Goal: Communication & Community: Answer question/provide support

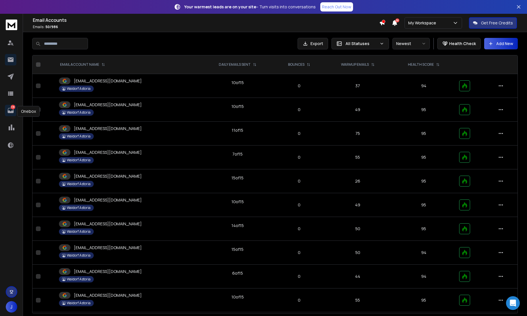
click at [10, 111] on icon at bounding box center [10, 110] width 7 height 7
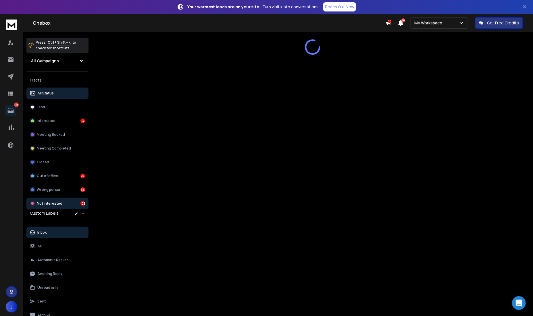
click at [72, 199] on button "Not Interested 106" at bounding box center [57, 203] width 62 height 11
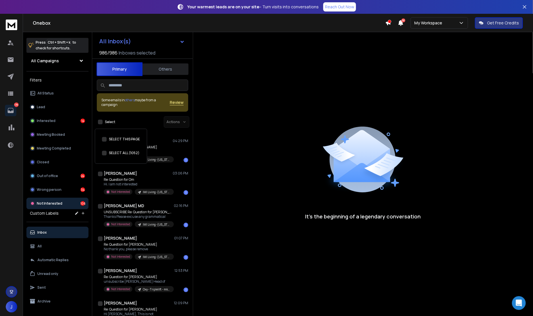
click at [103, 152] on button "SELECT THIS PAGE" at bounding box center [104, 153] width 5 height 5
click at [115, 136] on div "SELECT THIS PAGE" at bounding box center [129, 139] width 38 height 11
click at [114, 137] on button "SELECT THIS PAGE" at bounding box center [112, 139] width 5 height 5
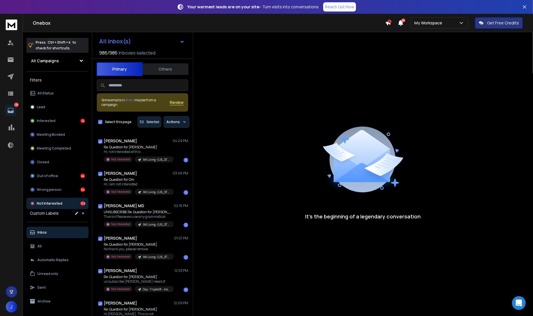
click at [186, 123] on icon "button" at bounding box center [184, 122] width 5 height 5
click at [172, 147] on div "Block email" at bounding box center [167, 147] width 28 height 6
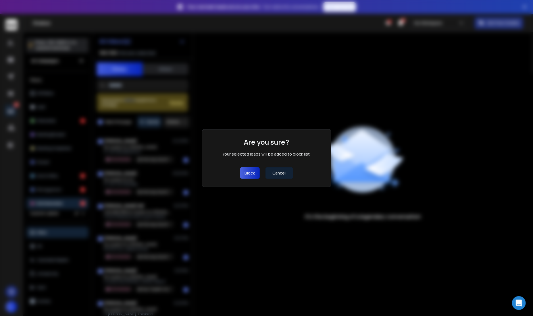
click at [248, 173] on p "Block" at bounding box center [250, 173] width 10 height 6
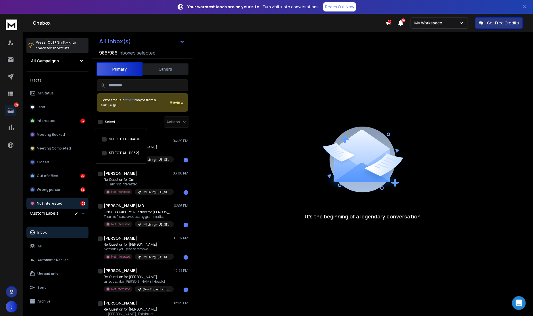
click at [105, 152] on button "SELECT THIS PAGE" at bounding box center [104, 153] width 5 height 5
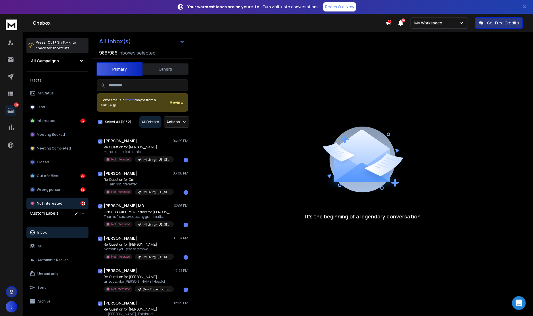
click at [192, 128] on div "Select All (1052) All Selected Actions" at bounding box center [142, 121] width 101 height 14
click at [178, 127] on button "Actions" at bounding box center [177, 121] width 26 height 11
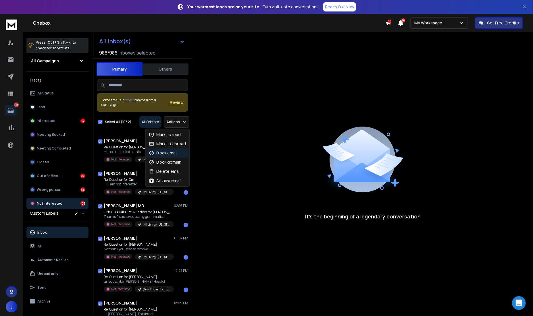
click at [175, 154] on div "Block email" at bounding box center [163, 154] width 28 height 6
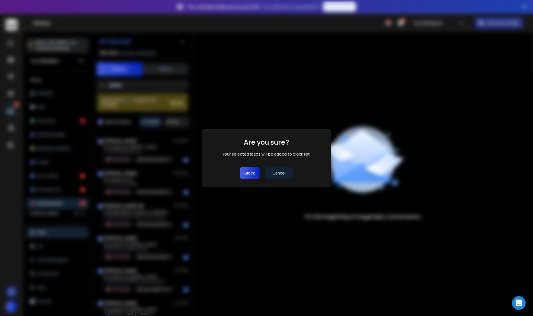
click at [245, 172] on p "Block" at bounding box center [250, 173] width 10 height 6
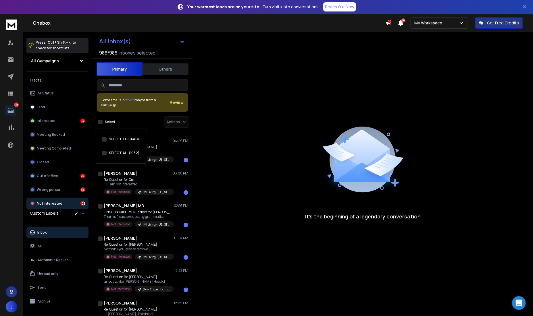
click at [103, 142] on div "SELECT THIS PAGE" at bounding box center [121, 139] width 38 height 5
click at [104, 139] on button "SELECT THIS PAGE" at bounding box center [104, 139] width 5 height 5
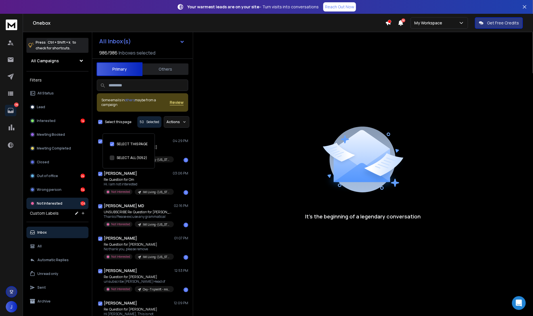
click at [114, 157] on button "SELECT THIS PAGE" at bounding box center [112, 158] width 5 height 5
click at [180, 119] on button "Actions" at bounding box center [177, 121] width 26 height 11
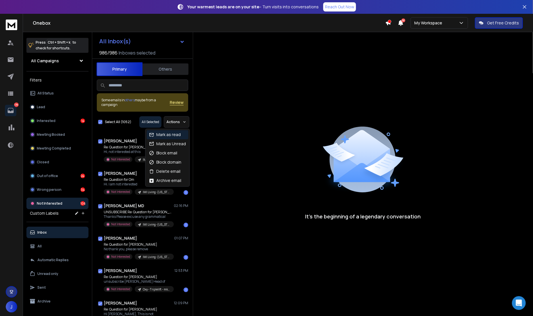
click at [160, 136] on div "Mark as read" at bounding box center [165, 135] width 32 height 6
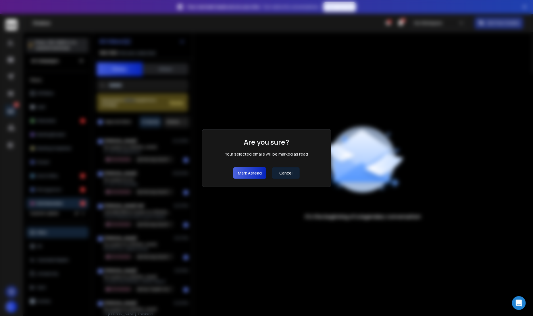
click at [259, 173] on p "Mark as read" at bounding box center [250, 173] width 24 height 6
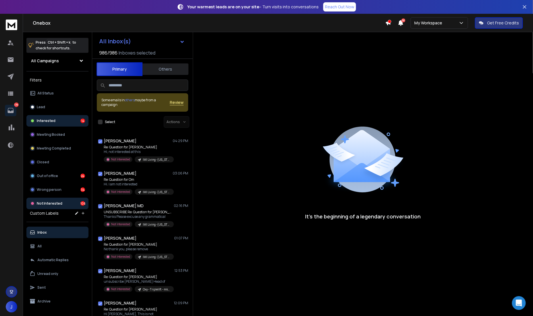
click at [46, 131] on button "Meeting Booked" at bounding box center [57, 134] width 62 height 11
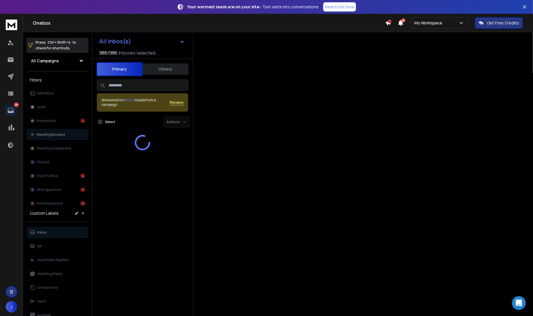
click at [47, 126] on div "All Status Lead Interested 14 Meeting Booked Meeting Completed Closed Out of of…" at bounding box center [57, 149] width 62 height 122
click at [45, 119] on div "All Status Lead Interested 14 Meeting Booked Meeting Completed Closed Out of of…" at bounding box center [57, 149] width 62 height 122
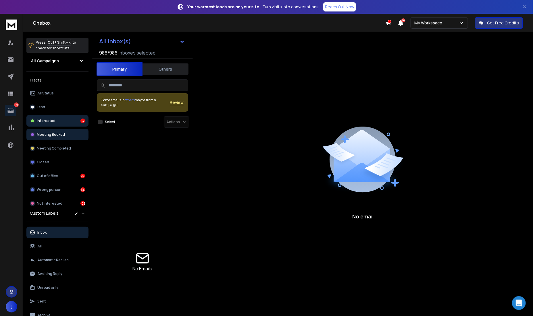
click at [45, 119] on p "Interested" at bounding box center [46, 121] width 19 height 5
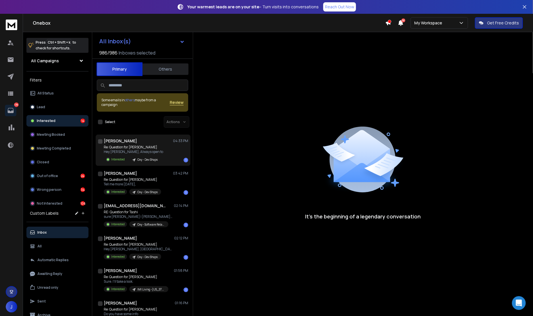
click at [130, 144] on div "[PERSON_NAME] 04:33 PM Re: Question for [PERSON_NAME] Hey [PERSON_NAME], Always…" at bounding box center [146, 150] width 84 height 24
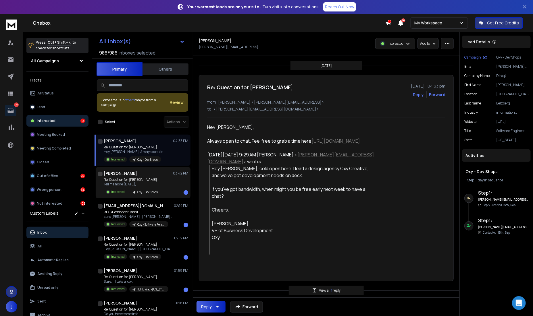
click at [133, 176] on h1 "[PERSON_NAME]" at bounding box center [120, 174] width 33 height 6
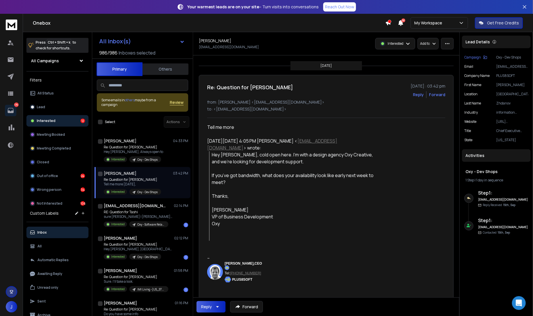
drag, startPoint x: 205, startPoint y: 148, endPoint x: 417, endPoint y: 217, distance: 223.3
click at [373, 234] on div at bounding box center [293, 230] width 163 height 7
drag, startPoint x: 513, startPoint y: 131, endPoint x: 287, endPoint y: 4, distance: 259.2
click at [512, 131] on p "Chief Executive Officer" at bounding box center [512, 131] width 32 height 5
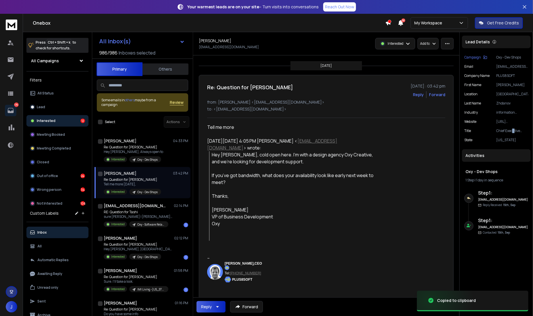
drag, startPoint x: 382, startPoint y: 109, endPoint x: 376, endPoint y: 110, distance: 6.3
click at [382, 110] on p "to: <[EMAIL_ADDRESS][DOMAIN_NAME]>" at bounding box center [326, 109] width 238 height 6
drag, startPoint x: 217, startPoint y: 101, endPoint x: 316, endPoint y: 121, distance: 101.0
click at [314, 104] on p "from: [PERSON_NAME] <[EMAIL_ADDRESS][DOMAIN_NAME]>" at bounding box center [326, 102] width 238 height 6
copy p "[PERSON_NAME] <[EMAIL_ADDRESS][DOMAIN_NAME]>"
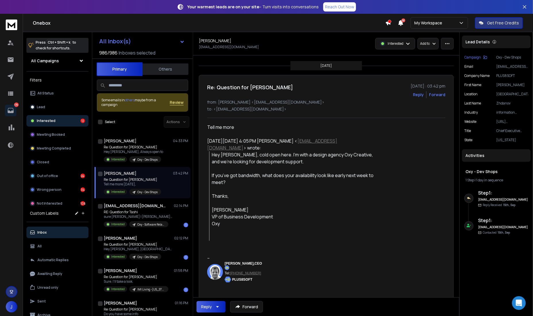
click at [359, 221] on div "Oxy" at bounding box center [293, 223] width 163 height 7
drag, startPoint x: 502, startPoint y: 75, endPoint x: 373, endPoint y: 122, distance: 136.5
click at [502, 75] on p "PLUS8SOFT" at bounding box center [512, 76] width 32 height 5
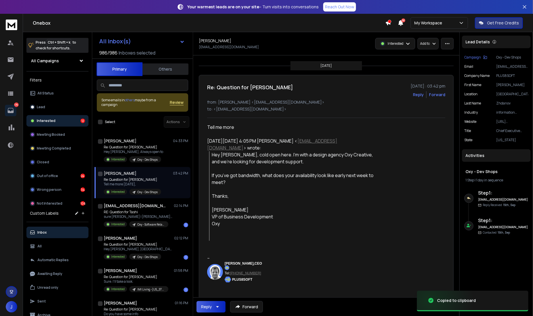
click at [511, 121] on p "[URL][DOMAIN_NAME]" at bounding box center [512, 121] width 32 height 5
click at [507, 131] on p "Chief Executive Officer" at bounding box center [512, 131] width 32 height 5
drag, startPoint x: 505, startPoint y: 140, endPoint x: 296, endPoint y: 210, distance: 219.9
click at [505, 140] on p "[US_STATE]" at bounding box center [512, 140] width 32 height 5
click at [346, 218] on div "VP of Business Development" at bounding box center [293, 216] width 163 height 7
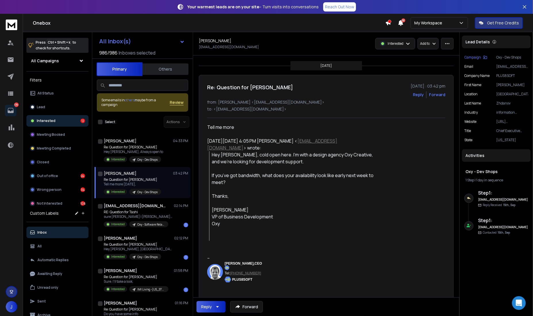
click at [429, 155] on div "Re: Question for [PERSON_NAME] [DATE] : 03:42 pm Reply Forward from: [PERSON_NA…" at bounding box center [326, 192] width 238 height 218
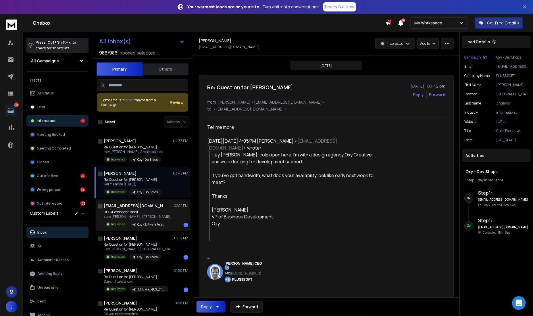
click at [155, 217] on p "sure [PERSON_NAME] | [PERSON_NAME][EMAIL_ADDRESS][DOMAIN_NAME]" at bounding box center [138, 217] width 69 height 5
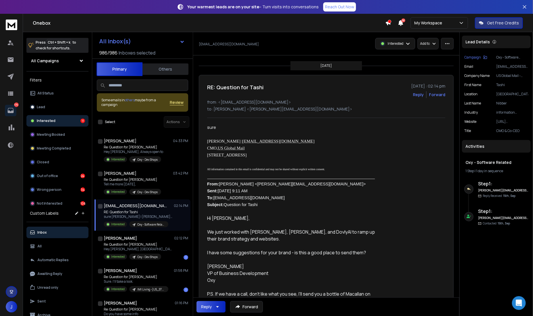
click at [500, 133] on p "CMO & Co-CEO" at bounding box center [512, 131] width 32 height 5
drag, startPoint x: 203, startPoint y: 142, endPoint x: 286, endPoint y: 143, distance: 83.3
click at [288, 141] on div "RE: Question for Tashi [DATE] : 02:14 pm Reply Forward from: <[EMAIL_ADDRESS][D…" at bounding box center [326, 203] width 255 height 256
copy span "[PERSON_NAME] | [PERSON_NAME][EMAIL_ADDRESS][DOMAIN_NAME]"
click at [407, 138] on div "RE: Question for Tashi [DATE] : 02:14 pm Reply Forward from: <[EMAIL_ADDRESS][D…" at bounding box center [326, 203] width 238 height 240
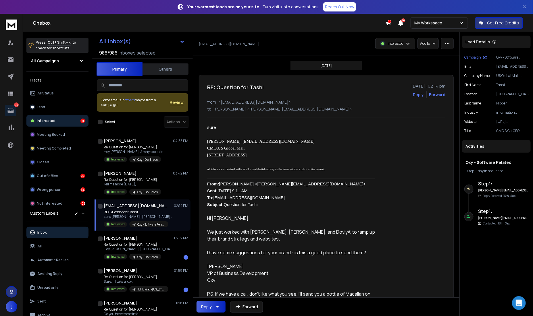
drag, startPoint x: 499, startPoint y: 76, endPoint x: 494, endPoint y: 82, distance: 7.9
click at [501, 76] on p "US Global Mail - virtual mailbox & virtual address services." at bounding box center [512, 76] width 32 height 5
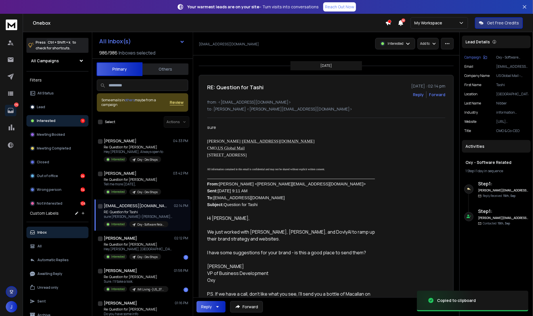
click at [502, 132] on p "CMO & Co-CEO" at bounding box center [512, 131] width 32 height 5
click at [500, 93] on p "[GEOGRAPHIC_DATA]" at bounding box center [512, 94] width 32 height 5
click at [442, 173] on div "RE: Question for Tashi [DATE] : 02:14 pm Reply Forward from: <[EMAIL_ADDRESS][D…" at bounding box center [326, 203] width 255 height 256
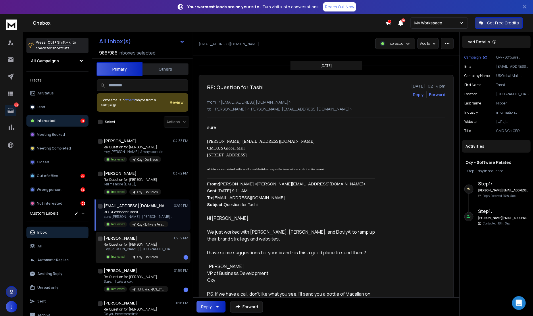
click at [155, 243] on p "Re: Question for [PERSON_NAME]" at bounding box center [138, 244] width 69 height 5
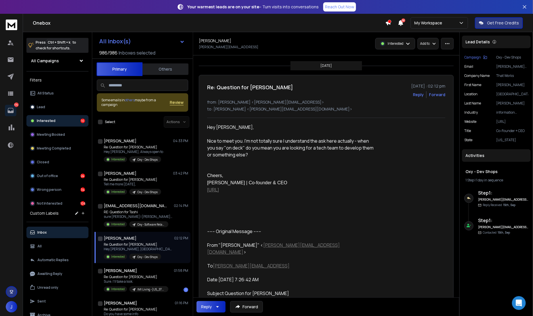
click at [372, 120] on div "Re: Question for [PERSON_NAME] [DATE] : 02:12 pm Reply Forward from: [PERSON_NA…" at bounding box center [326, 251] width 238 height 336
drag, startPoint x: 217, startPoint y: 101, endPoint x: 300, endPoint y: 103, distance: 82.7
click at [300, 103] on p "from: [PERSON_NAME] <[PERSON_NAME][EMAIL_ADDRESS]>" at bounding box center [326, 102] width 238 height 6
copy p "[PERSON_NAME] <[PERSON_NAME][EMAIL_ADDRESS]>"
click at [505, 74] on p "That Works" at bounding box center [512, 76] width 32 height 5
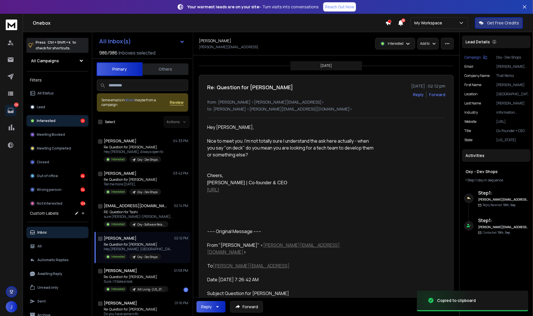
click at [504, 129] on p "Co-Founder + CEO" at bounding box center [512, 131] width 32 height 5
click at [496, 142] on div "Campaign Oxy - Dev Shops Email [PERSON_NAME][EMAIL_ADDRESS] Company Name That W…" at bounding box center [496, 98] width 69 height 101
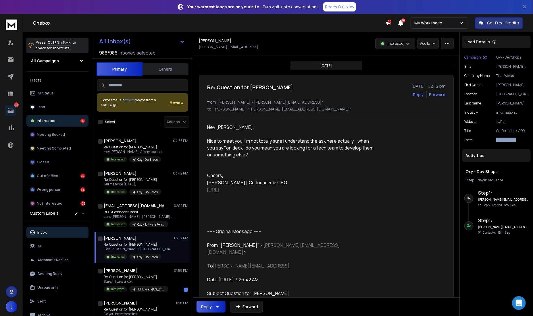
click at [496, 142] on p "[US_STATE]" at bounding box center [512, 140] width 32 height 5
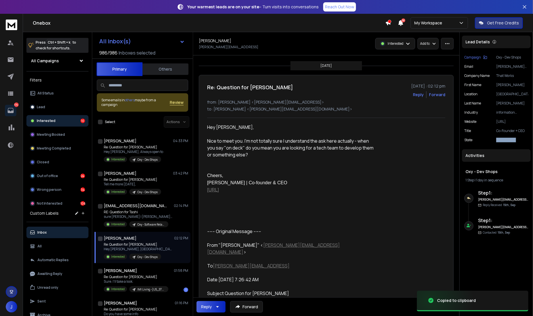
drag, startPoint x: 344, startPoint y: 214, endPoint x: 307, endPoint y: 207, distance: 37.5
click at [344, 214] on div "Hey [PERSON_NAME], [GEOGRAPHIC_DATA] to meet you. I'm not totally sure I unders…" at bounding box center [293, 271] width 172 height 295
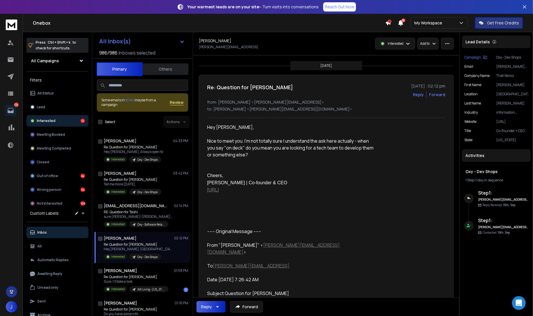
click at [502, 76] on p "That Works" at bounding box center [512, 76] width 32 height 5
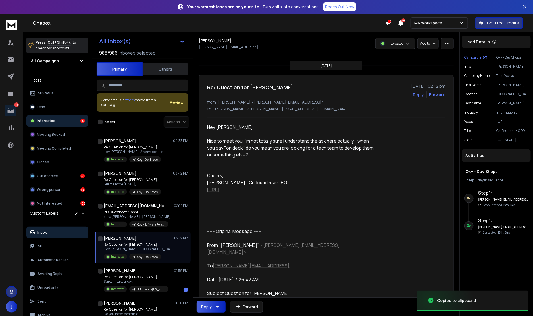
click at [507, 68] on p "[PERSON_NAME][EMAIL_ADDRESS]" at bounding box center [512, 66] width 32 height 5
click at [407, 189] on div "Re: Question for [PERSON_NAME] [DATE] : 02:12 pm Reply Forward from: [PERSON_NA…" at bounding box center [326, 251] width 238 height 336
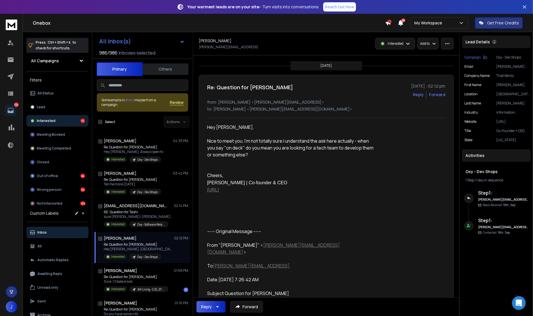
drag, startPoint x: 242, startPoint y: 305, endPoint x: 226, endPoint y: 243, distance: 64.0
click at [242, 305] on button "Forward" at bounding box center [246, 306] width 33 height 11
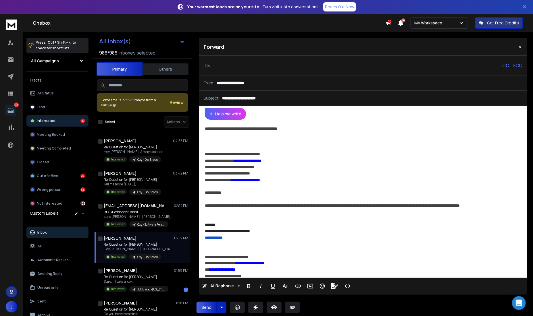
click at [231, 65] on input at bounding box center [232, 65] width 40 height 10
paste input "**********"
type input "**********"
click at [502, 66] on p "CC" at bounding box center [505, 65] width 7 height 7
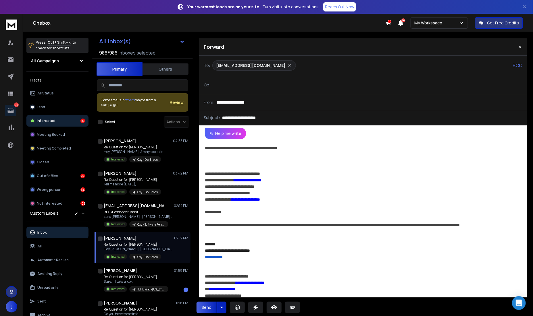
type input "**********"
drag, startPoint x: 279, startPoint y: 91, endPoint x: 279, endPoint y: 86, distance: 4.9
click at [279, 91] on div "Cc: [PERSON_NAME][EMAIL_ADDRESS][DOMAIN_NAME]" at bounding box center [363, 85] width 328 height 20
click at [331, 86] on input at bounding box center [351, 85] width 40 height 10
click at [331, 85] on input at bounding box center [351, 85] width 40 height 10
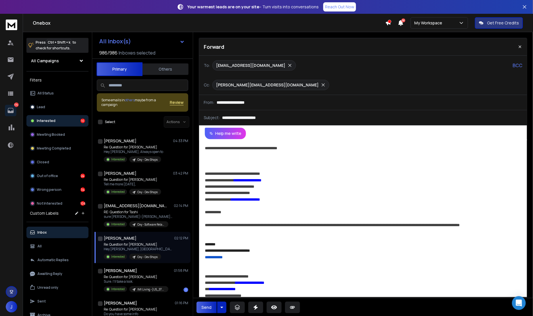
paste input "**********"
type input "**********"
drag, startPoint x: 478, startPoint y: 258, endPoint x: 489, endPoint y: 257, distance: 11.8
click at [478, 258] on div "**********" at bounding box center [363, 218] width 328 height 158
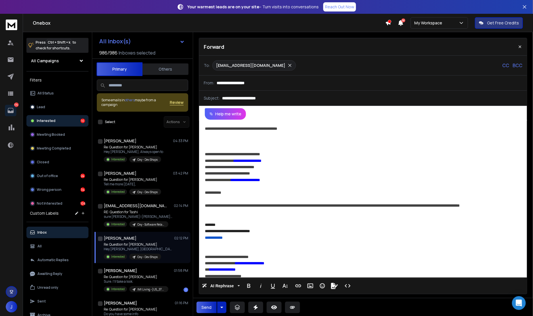
drag, startPoint x: 311, startPoint y: 127, endPoint x: 207, endPoint y: 127, distance: 104.3
click at [310, 127] on div "**********" at bounding box center [359, 129] width 308 height 6
drag, startPoint x: 207, startPoint y: 127, endPoint x: 211, endPoint y: 127, distance: 4.3
click at [194, 127] on div "**********" at bounding box center [363, 199] width 340 height 334
click at [211, 127] on div "**********" at bounding box center [359, 129] width 308 height 6
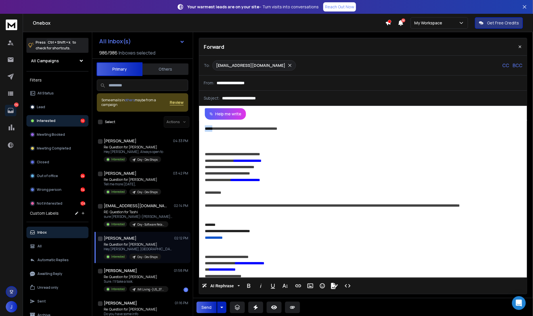
click at [211, 127] on div "**********" at bounding box center [359, 129] width 308 height 6
click at [209, 142] on div at bounding box center [363, 141] width 316 height 6
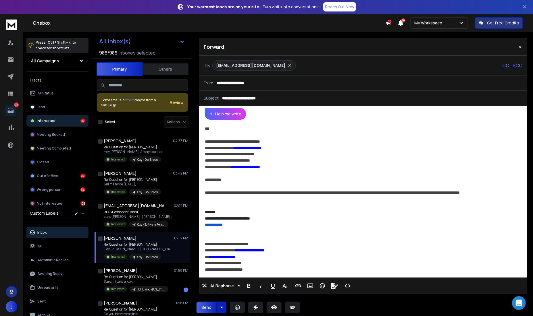
click at [502, 63] on p "CC" at bounding box center [505, 65] width 7 height 7
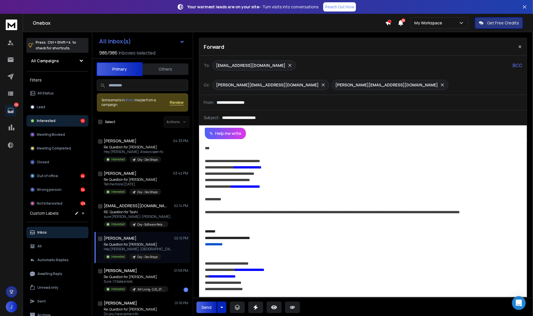
click at [457, 259] on div "**********" at bounding box center [363, 218] width 328 height 158
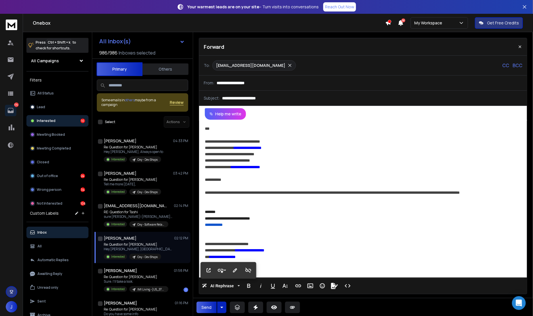
click at [205, 310] on button "Send" at bounding box center [206, 307] width 20 height 11
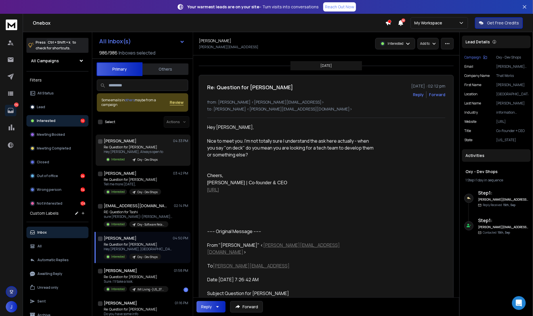
scroll to position [43, 0]
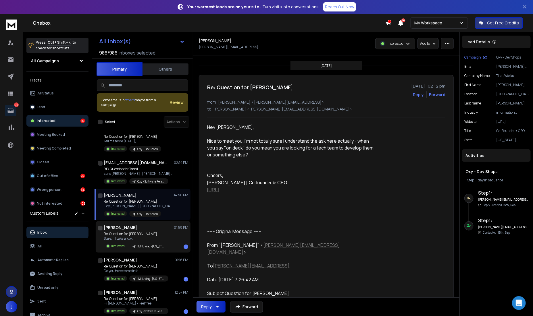
click at [153, 234] on p "Re: Question for [PERSON_NAME]" at bounding box center [136, 234] width 65 height 5
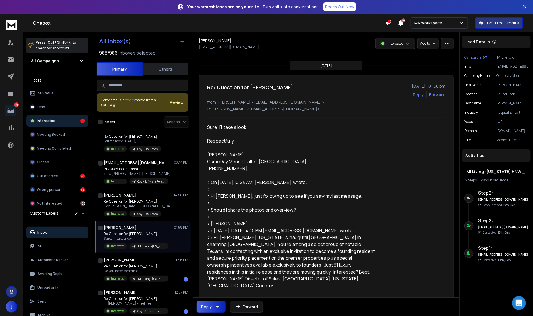
click at [218, 101] on p "from: [PERSON_NAME] <[EMAIL_ADDRESS][DOMAIN_NAME]>" at bounding box center [326, 102] width 238 height 6
drag, startPoint x: 217, startPoint y: 101, endPoint x: 244, endPoint y: 103, distance: 27.4
click at [244, 103] on p "from: [PERSON_NAME] <[EMAIL_ADDRESS][DOMAIN_NAME]>" at bounding box center [326, 102] width 238 height 6
copy p "[PERSON_NAME]"
drag, startPoint x: 514, startPoint y: 68, endPoint x: 477, endPoint y: 76, distance: 38.3
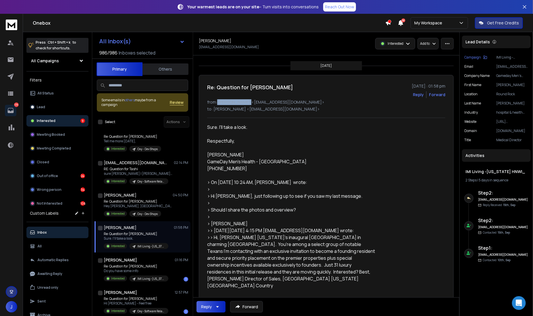
click at [514, 68] on p "[EMAIL_ADDRESS][DOMAIN_NAME]" at bounding box center [512, 66] width 32 height 5
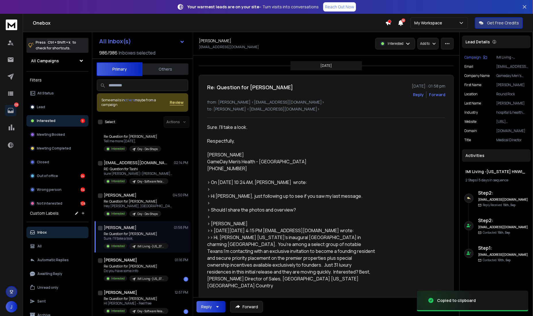
click at [498, 76] on p "Gameday Men's Health" at bounding box center [512, 76] width 32 height 5
drag, startPoint x: 441, startPoint y: 167, endPoint x: 413, endPoint y: 183, distance: 32.0
click at [441, 167] on div "Re: Question for [PERSON_NAME] [DATE] : 01:58 pm Reply Forward from: [PERSON_NA…" at bounding box center [326, 191] width 238 height 217
click at [250, 302] on button "Forward" at bounding box center [246, 306] width 33 height 11
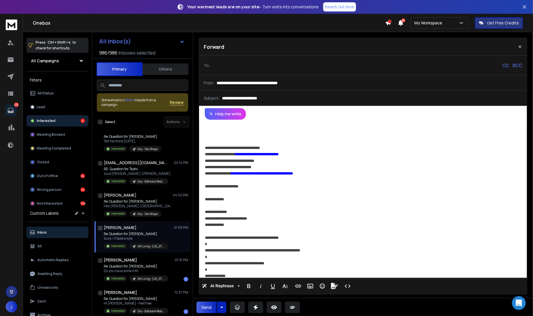
click at [343, 62] on div at bounding box center [356, 65] width 288 height 10
click at [504, 65] on p "CC" at bounding box center [505, 65] width 7 height 7
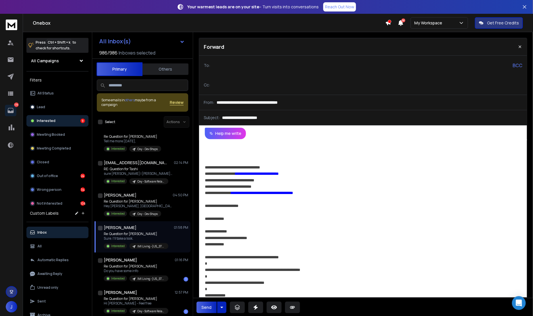
click at [217, 65] on input at bounding box center [232, 65] width 40 height 10
paste input "**********"
type input "**********"
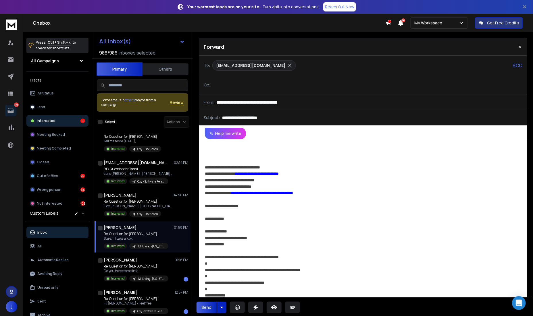
scroll to position [0, 0]
click at [221, 85] on input at bounding box center [232, 85] width 40 height 10
paste input "**********"
type input "**********"
click at [331, 84] on input at bounding box center [351, 85] width 40 height 10
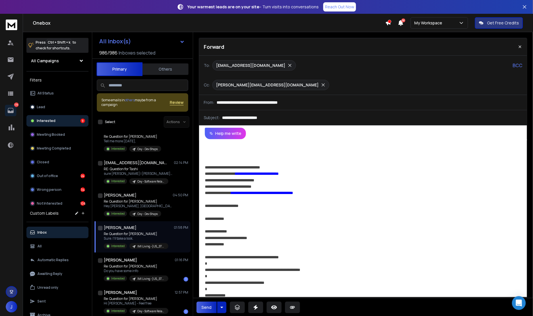
paste input "**********"
type input "**********"
click at [209, 149] on div "**********" at bounding box center [363, 218] width 328 height 158
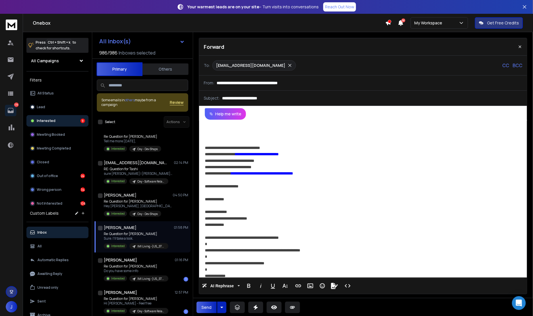
click at [205, 126] on div at bounding box center [363, 129] width 316 height 6
click at [203, 307] on button "Send" at bounding box center [206, 307] width 20 height 11
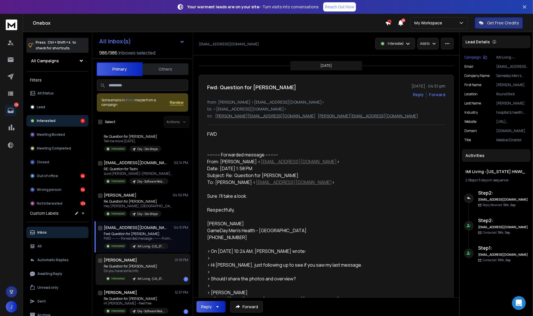
click at [160, 268] on p "Re: Question for [PERSON_NAME]" at bounding box center [136, 266] width 65 height 5
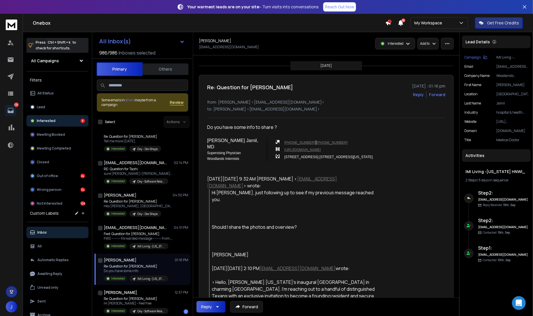
drag, startPoint x: 380, startPoint y: 118, endPoint x: 311, endPoint y: 88, distance: 74.9
click at [376, 115] on div "Re: Question for [PERSON_NAME] [DATE] : 01:16 pm Reply Forward from: [PERSON_NA…" at bounding box center [326, 221] width 238 height 276
copy p "[PERSON_NAME] <[EMAIL_ADDRESS][DOMAIN_NAME]>"
drag, startPoint x: 218, startPoint y: 101, endPoint x: 315, endPoint y: 101, distance: 97.4
click at [315, 101] on p "from: [PERSON_NAME] <[EMAIL_ADDRESS][DOMAIN_NAME]>" at bounding box center [326, 102] width 238 height 6
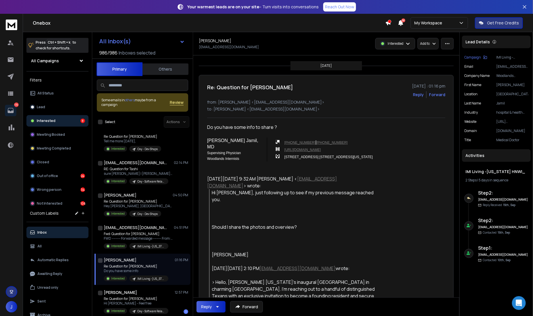
click at [507, 74] on p "Woodlands Internists, P.A." at bounding box center [512, 76] width 32 height 5
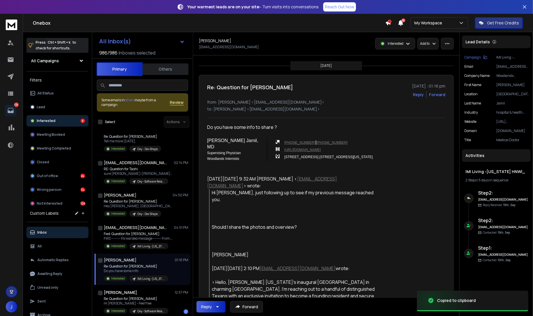
drag, startPoint x: 500, startPoint y: 139, endPoint x: 514, endPoint y: 136, distance: 14.5
click at [500, 139] on p "Medical Doctor" at bounding box center [512, 140] width 32 height 5
click at [504, 92] on p "[GEOGRAPHIC_DATA]" at bounding box center [512, 94] width 32 height 5
click at [423, 162] on div "Re: Question for [PERSON_NAME] [DATE] : 01:16 pm Reply Forward from: [PERSON_NA…" at bounding box center [326, 221] width 238 height 276
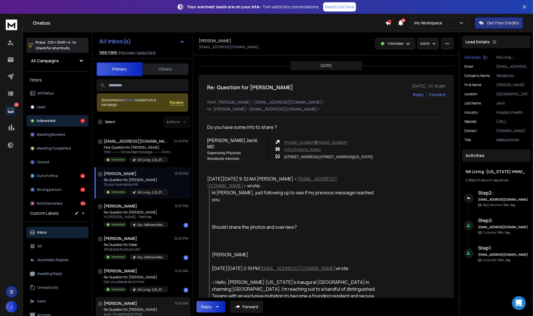
scroll to position [129, 0]
click at [452, 236] on div "[DATE] Re: Question for [PERSON_NAME] [DATE] : 01:16 pm Reply Forward from: [PE…" at bounding box center [326, 214] width 266 height 306
click at [447, 137] on div "Re: Question for [PERSON_NAME] [DATE] : 01:16 pm Reply Forward from: [PERSON_NA…" at bounding box center [326, 221] width 255 height 293
drag, startPoint x: 386, startPoint y: 208, endPoint x: 396, endPoint y: 186, distance: 24.4
click at [386, 207] on div "Re: Question for [PERSON_NAME] [DATE] : 01:16 pm Reply Forward from: [PERSON_NA…" at bounding box center [326, 221] width 238 height 276
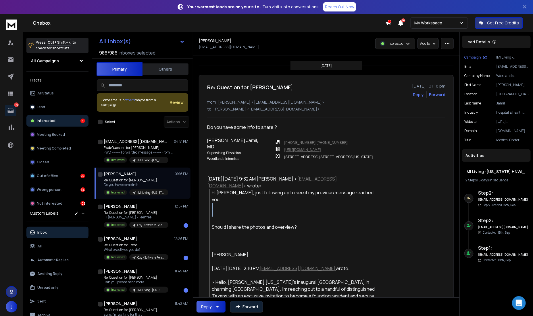
click at [244, 307] on button "Forward" at bounding box center [246, 306] width 33 height 11
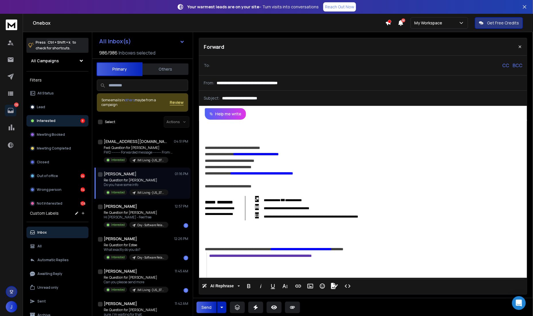
click at [252, 64] on input at bounding box center [232, 65] width 40 height 10
click at [218, 72] on div "To: CC BCC" at bounding box center [363, 66] width 328 height 20
click at [218, 65] on input at bounding box center [232, 65] width 40 height 10
paste input "**********"
type input "**********"
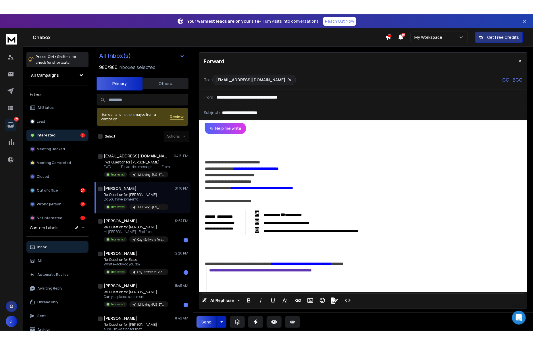
scroll to position [0, 0]
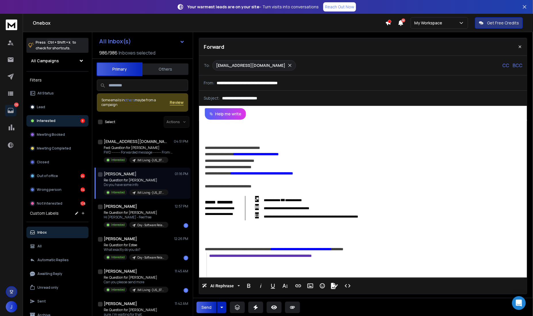
click at [503, 66] on p "CC" at bounding box center [505, 65] width 7 height 7
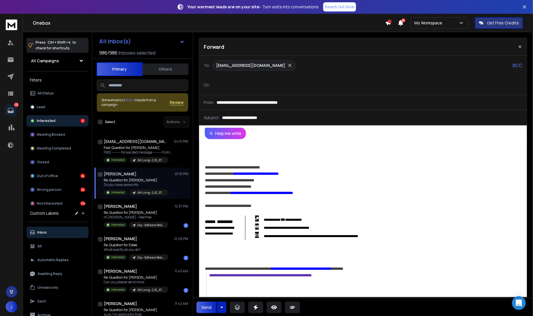
type input "**********"
click at [331, 84] on input at bounding box center [351, 85] width 40 height 10
paste input "**********"
type input "**********"
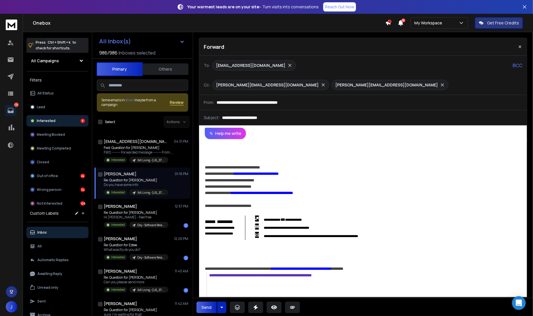
drag, startPoint x: 226, startPoint y: 158, endPoint x: 214, endPoint y: 148, distance: 15.5
click at [224, 157] on div "**********" at bounding box center [363, 218] width 328 height 158
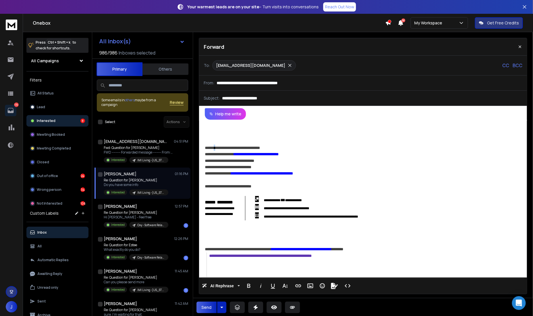
click at [213, 147] on p "**********" at bounding box center [359, 148] width 308 height 6
click at [208, 130] on div at bounding box center [363, 129] width 316 height 6
click at [201, 308] on button "Send" at bounding box center [206, 307] width 20 height 11
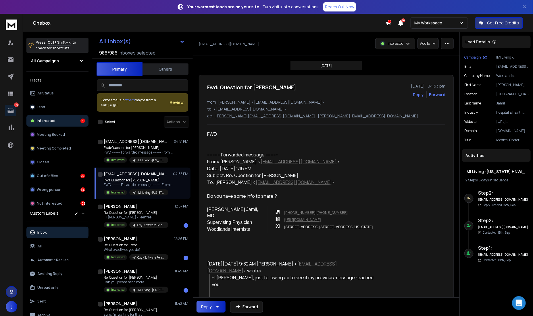
drag, startPoint x: 443, startPoint y: 204, endPoint x: 447, endPoint y: 193, distance: 11.7
click at [443, 203] on div "Fwd: Question for [PERSON_NAME] [DATE] : 04:53 pm Reply Forward from: [PERSON_N…" at bounding box center [326, 267] width 238 height 368
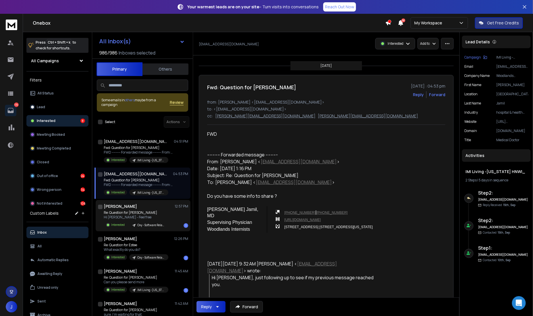
click at [165, 213] on p "Re: Question for [PERSON_NAME]" at bounding box center [136, 213] width 65 height 5
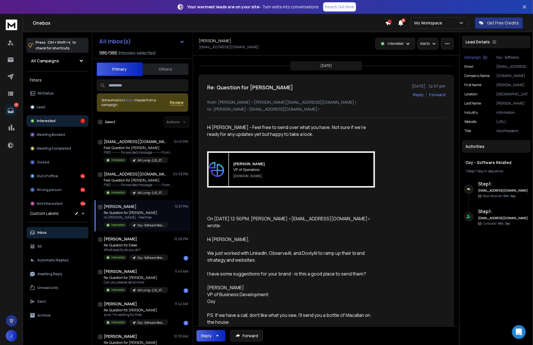
click at [404, 132] on div "Re: Question for [PERSON_NAME] [DATE] : 12:57 pm Reply Forward from: [PERSON_NA…" at bounding box center [326, 220] width 238 height 274
drag, startPoint x: 218, startPoint y: 103, endPoint x: 295, endPoint y: 104, distance: 77.0
click at [295, 103] on p "from: [PERSON_NAME] <[PERSON_NAME][EMAIL_ADDRESS][DOMAIN_NAME]>" at bounding box center [326, 102] width 238 height 6
copy p "[PERSON_NAME] <[PERSON_NAME][EMAIL_ADDRESS][DOMAIN_NAME]>"
drag, startPoint x: 501, startPoint y: 77, endPoint x: 498, endPoint y: 79, distance: 3.7
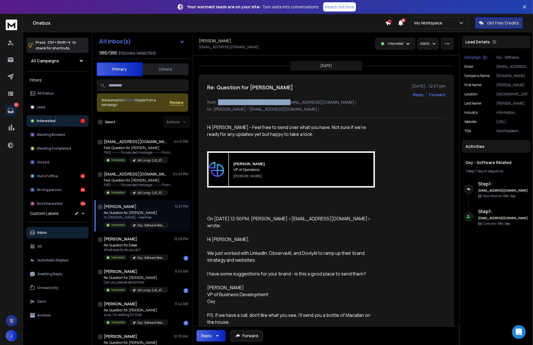
click at [501, 77] on p "[DOMAIN_NAME]" at bounding box center [512, 76] width 32 height 5
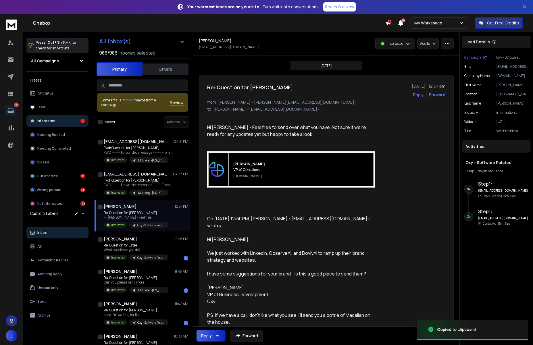
click at [498, 131] on p "Vice President Operations" at bounding box center [512, 131] width 32 height 5
click at [499, 95] on p "[GEOGRAPHIC_DATA]" at bounding box center [512, 94] width 32 height 5
drag, startPoint x: 482, startPoint y: 271, endPoint x: 471, endPoint y: 274, distance: 11.8
click at [482, 271] on div "Lead Details Campaign Oxy - Software Related Email [EMAIL_ADDRESS][DOMAIN_NAME]…" at bounding box center [496, 204] width 74 height 345
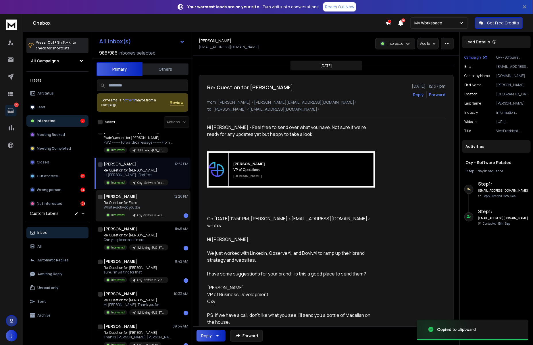
scroll to position [172, 0]
click at [152, 198] on div "[PERSON_NAME] 12:26 PM Re: Question for Estee What exactly do you do? Intereste…" at bounding box center [146, 205] width 84 height 24
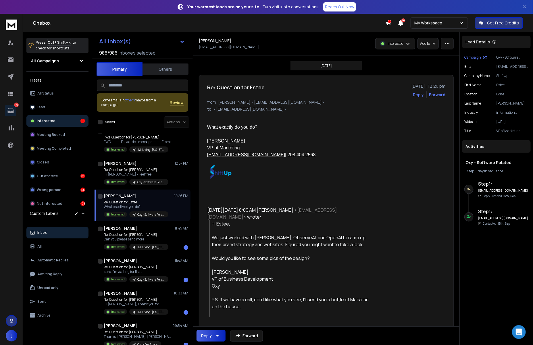
click at [398, 174] on div "Re: Question for Estee [DATE] : 12:26 pm Reply Forward from: [PERSON_NAME] <[EM…" at bounding box center [326, 209] width 238 height 252
copy div "[DATE] : 12:26 pm Reply Forward from:"
copy p "[PERSON_NAME] <[EMAIL_ADDRESS][DOMAIN_NAME]>"
drag, startPoint x: 217, startPoint y: 99, endPoint x: 312, endPoint y: 103, distance: 95.4
click at [312, 103] on p "from: [PERSON_NAME] <[EMAIL_ADDRESS][DOMAIN_NAME]>" at bounding box center [326, 102] width 238 height 6
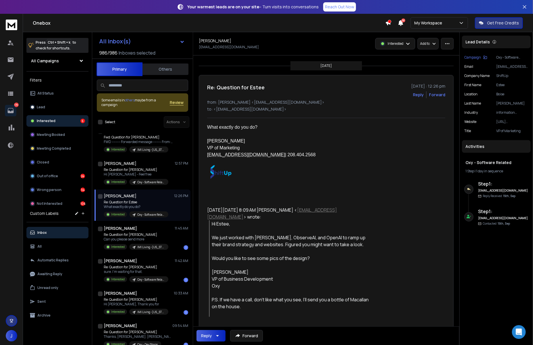
click at [396, 190] on div "Re: Question for Estee [DATE] : 12:26 pm Reply Forward from: [PERSON_NAME] <[EM…" at bounding box center [326, 209] width 238 height 252
click at [501, 77] on p "ShiftUp" at bounding box center [512, 76] width 32 height 5
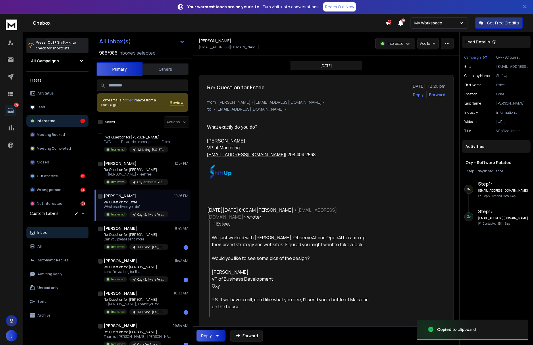
click at [506, 129] on p "VP of Marketing" at bounding box center [512, 131] width 32 height 5
drag, startPoint x: 498, startPoint y: 96, endPoint x: 491, endPoint y: 105, distance: 11.4
click at [498, 96] on p "Boise" at bounding box center [512, 94] width 32 height 5
drag, startPoint x: 414, startPoint y: 157, endPoint x: 369, endPoint y: 255, distance: 107.6
click at [413, 158] on div "Re: Question for Estee [DATE] : 12:26 pm Reply Forward from: [PERSON_NAME] <[EM…" at bounding box center [326, 209] width 238 height 252
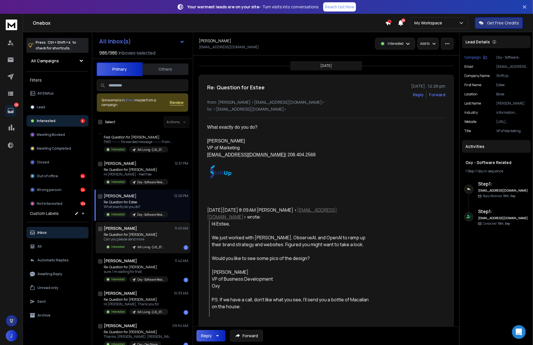
click at [167, 236] on p "Re: Question for [PERSON_NAME]" at bounding box center [136, 234] width 65 height 5
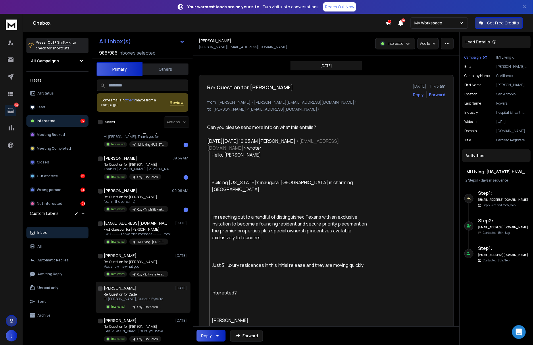
scroll to position [259, 0]
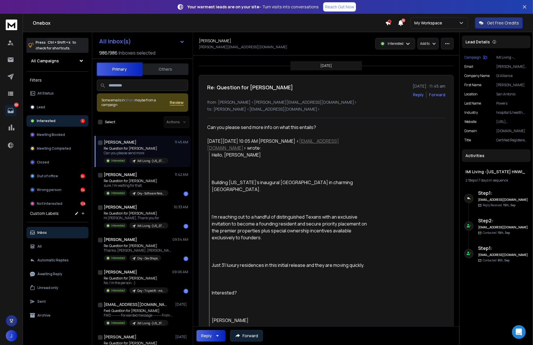
click at [243, 316] on button "Forward" at bounding box center [246, 335] width 33 height 11
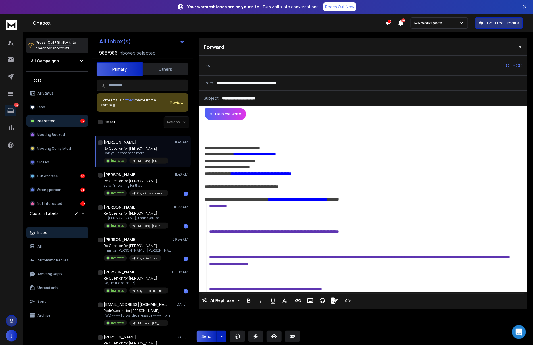
drag, startPoint x: 217, startPoint y: 61, endPoint x: 224, endPoint y: 64, distance: 7.6
click at [217, 61] on input at bounding box center [232, 65] width 40 height 10
click at [224, 64] on input at bounding box center [232, 65] width 40 height 10
paste input "**********"
type input "**********"
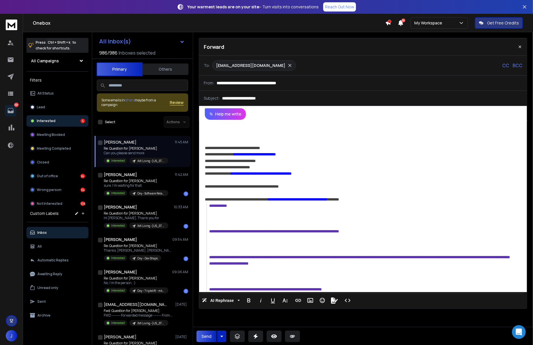
scroll to position [0, 0]
click at [502, 67] on p "CC" at bounding box center [505, 65] width 7 height 7
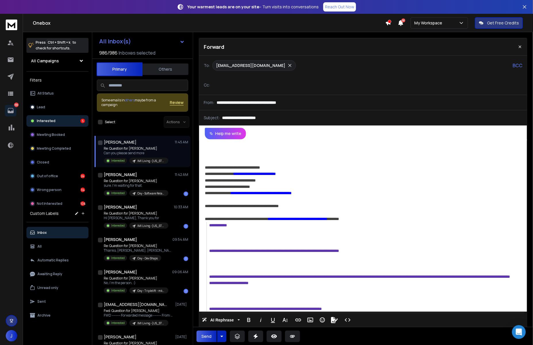
type input "**********"
click at [331, 85] on input at bounding box center [351, 85] width 40 height 10
paste input "**********"
type input "**********"
drag, startPoint x: 230, startPoint y: 148, endPoint x: 231, endPoint y: 144, distance: 4.1
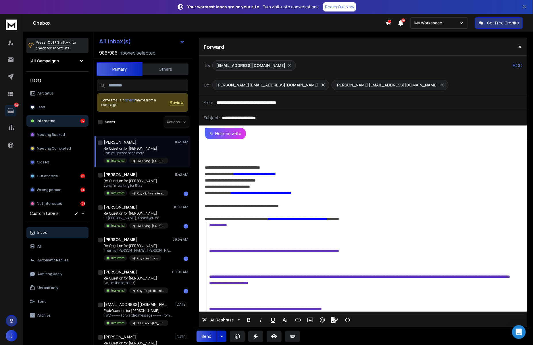
click at [230, 148] on div "**********" at bounding box center [363, 225] width 328 height 173
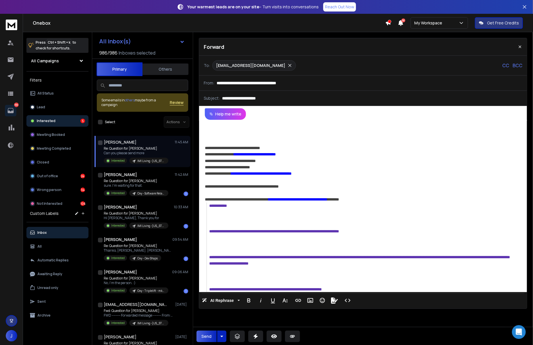
click at [222, 129] on div at bounding box center [363, 129] width 316 height 6
click at [416, 167] on p "**********" at bounding box center [359, 167] width 308 height 6
click at [205, 316] on button "Send" at bounding box center [206, 336] width 20 height 11
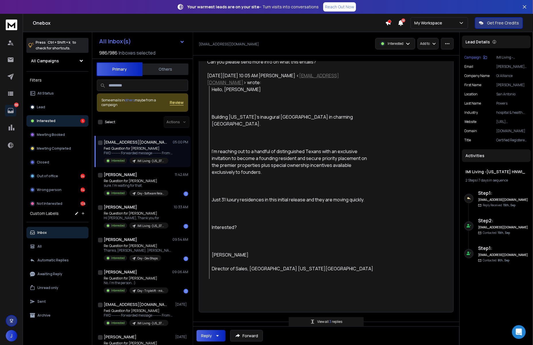
scroll to position [148, 0]
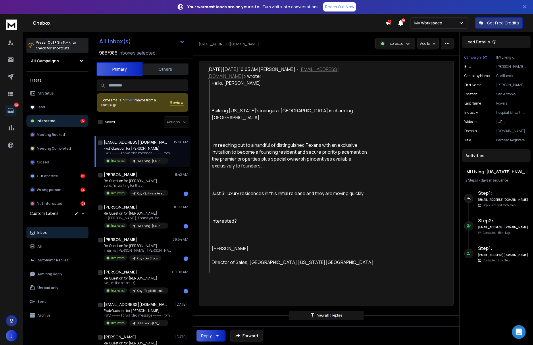
click at [319, 313] on p "View all 3 replies" at bounding box center [329, 315] width 25 height 5
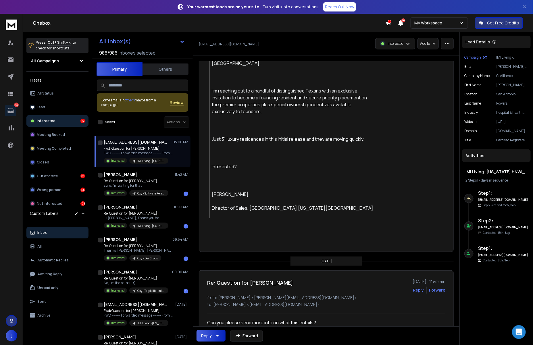
scroll to position [277, 0]
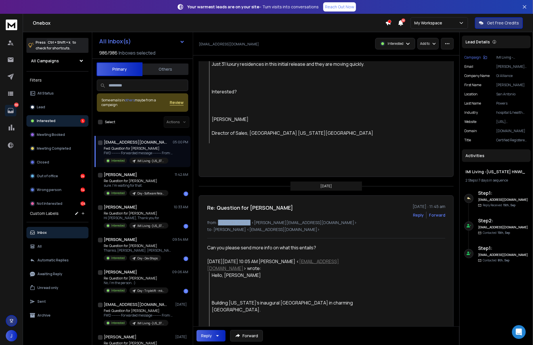
copy p "[PERSON_NAME]"
drag, startPoint x: 242, startPoint y: 215, endPoint x: 218, endPoint y: 216, distance: 23.3
click at [218, 220] on p "from: [PERSON_NAME] <[PERSON_NAME][EMAIL_ADDRESS][DOMAIN_NAME]>" at bounding box center [326, 223] width 238 height 6
click at [503, 68] on p "[PERSON_NAME][EMAIL_ADDRESS][DOMAIN_NAME]" at bounding box center [512, 66] width 32 height 5
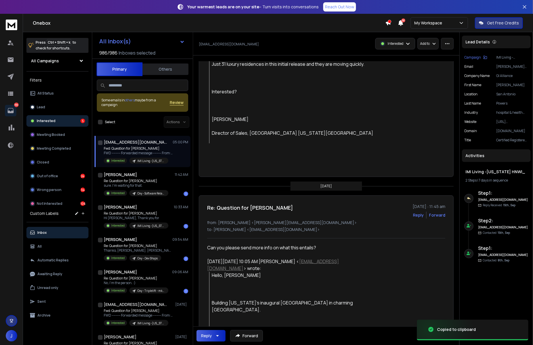
click at [510, 78] on p "GI Alliance" at bounding box center [512, 76] width 32 height 5
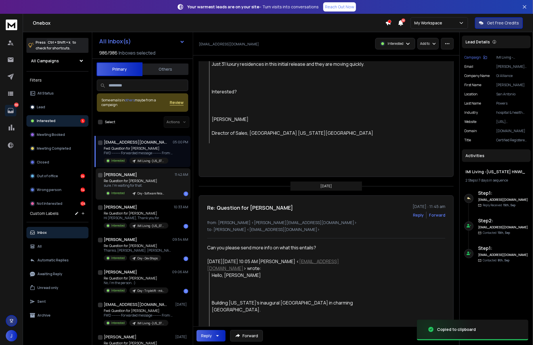
click at [123, 180] on p "Re: Question for [PERSON_NAME]" at bounding box center [136, 181] width 65 height 5
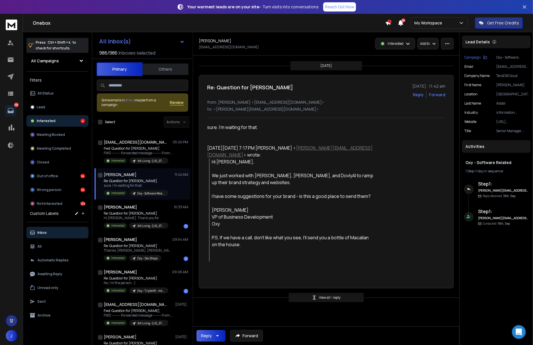
click at [510, 133] on p "Senior Manager, Brand & Marketing" at bounding box center [512, 131] width 32 height 5
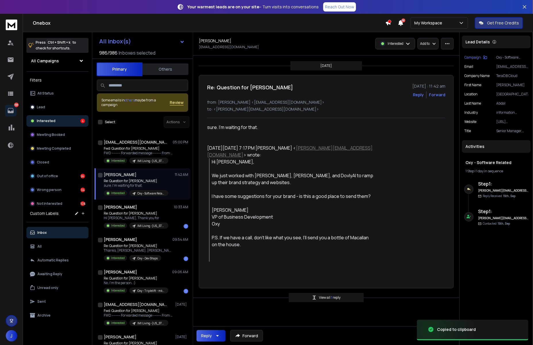
drag, startPoint x: 407, startPoint y: 205, endPoint x: 368, endPoint y: 167, distance: 54.4
click at [406, 204] on div "Re: Question for [PERSON_NAME] [DATE] : 11:42 am Reply Forward from: [PERSON_NA…" at bounding box center [326, 181] width 238 height 197
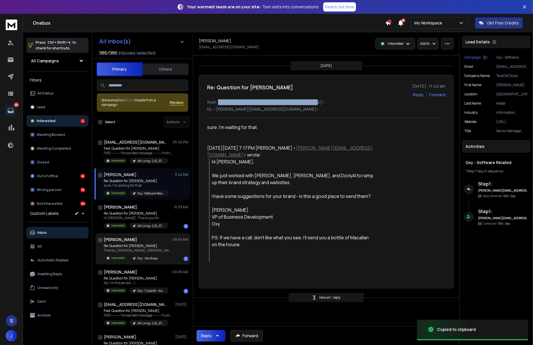
drag, startPoint x: 218, startPoint y: 101, endPoint x: 104, endPoint y: 242, distance: 181.4
click at [335, 103] on p "from: [PERSON_NAME] <[EMAIL_ADDRESS][DOMAIN_NAME]>" at bounding box center [326, 102] width 238 height 6
copy p "[PERSON_NAME] <[EMAIL_ADDRESS][DOMAIN_NAME]>"
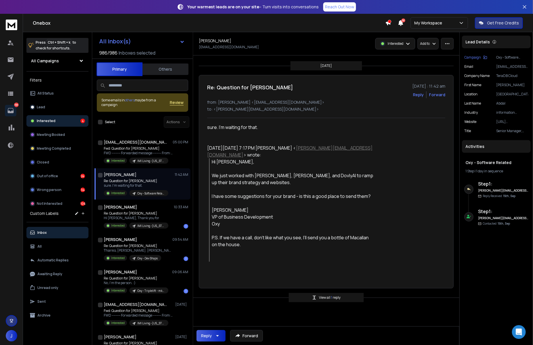
click at [509, 72] on div "Campaign Oxy - Software Related Email [EMAIL_ADDRESS][DOMAIN_NAME] Company Name…" at bounding box center [496, 94] width 69 height 92
click at [501, 75] on p "TeraDB Cloud" at bounding box center [512, 76] width 32 height 5
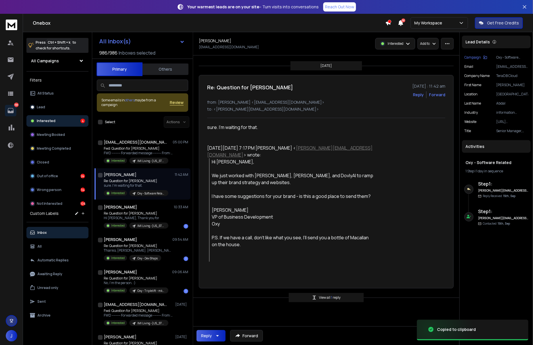
drag, startPoint x: 500, startPoint y: 130, endPoint x: 491, endPoint y: 134, distance: 10.7
click at [500, 130] on p "Senior Manager, Brand & Marketing" at bounding box center [512, 131] width 32 height 5
click at [498, 96] on p "[GEOGRAPHIC_DATA]" at bounding box center [512, 94] width 32 height 5
click at [412, 245] on div "Re: Question for [PERSON_NAME] [DATE] : 11:42 am Reply Forward from: [PERSON_NA…" at bounding box center [326, 181] width 238 height 197
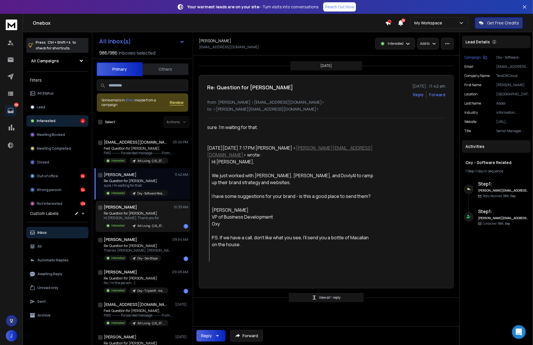
click at [167, 220] on p "Hi [PERSON_NAME], Thank you for" at bounding box center [136, 218] width 65 height 5
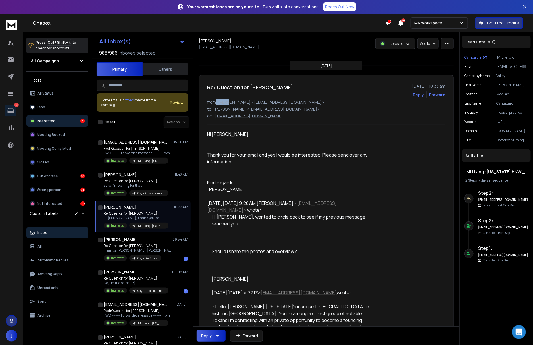
drag, startPoint x: 215, startPoint y: 103, endPoint x: 228, endPoint y: 103, distance: 13.5
click at [228, 103] on p "from: [PERSON_NAME] <[EMAIL_ADDRESS][DOMAIN_NAME]>" at bounding box center [326, 102] width 238 height 6
click at [217, 98] on div "Re: Question for [PERSON_NAME] [DATE] : 10:33 am Reply Forward" at bounding box center [326, 90] width 238 height 15
drag, startPoint x: 217, startPoint y: 102, endPoint x: 248, endPoint y: 102, distance: 30.4
click at [248, 102] on p "from: [PERSON_NAME] <[EMAIL_ADDRESS][DOMAIN_NAME]>" at bounding box center [326, 102] width 238 height 6
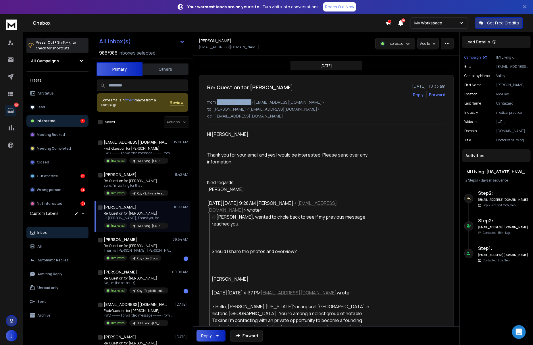
click at [509, 66] on p "[EMAIL_ADDRESS][DOMAIN_NAME]" at bounding box center [512, 66] width 32 height 5
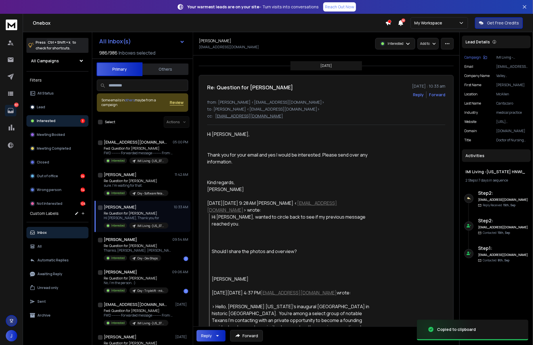
click at [513, 77] on p "Valley [MEDICAL_DATA] and Endocrinology Comprehensive Center" at bounding box center [512, 76] width 32 height 5
click at [415, 166] on div "Re: Question for [PERSON_NAME] [DATE] : 10:33 am Reply Forward from: [PERSON_NA…" at bounding box center [326, 236] width 238 height 307
click at [252, 316] on button "Forward" at bounding box center [246, 335] width 33 height 11
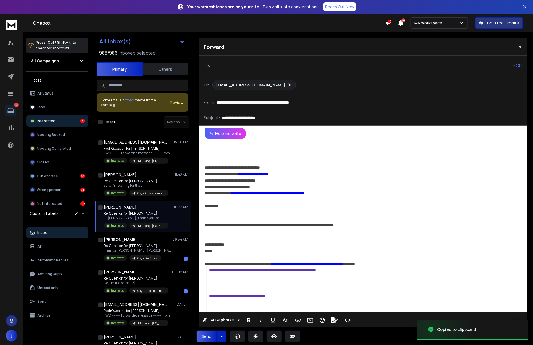
click at [226, 68] on input at bounding box center [232, 65] width 40 height 10
click at [221, 66] on input at bounding box center [232, 65] width 40 height 10
paste input "**********"
type input "**********"
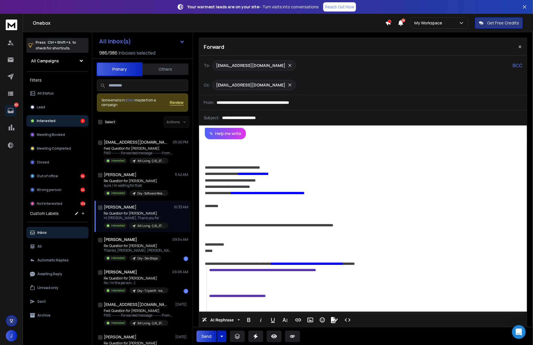
scroll to position [0, 0]
click at [307, 86] on div "[EMAIL_ADDRESS][DOMAIN_NAME]" at bounding box center [367, 85] width 310 height 10
click at [309, 83] on input at bounding box center [318, 85] width 40 height 10
paste input "**********"
type input "**********"
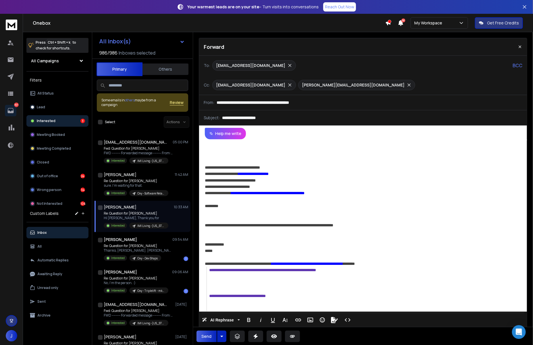
click at [417, 87] on input at bounding box center [437, 85] width 40 height 10
paste input "**********"
type input "**********"
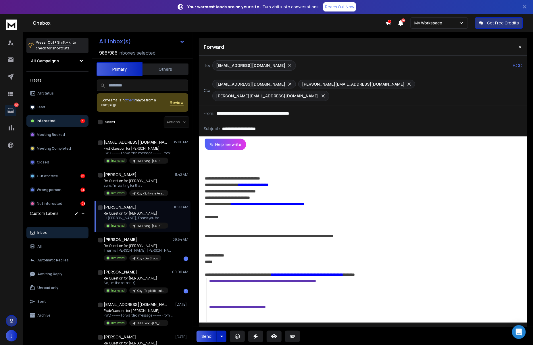
drag, startPoint x: 216, startPoint y: 144, endPoint x: 212, endPoint y: 149, distance: 6.3
click at [216, 150] on div "**********" at bounding box center [363, 236] width 328 height 173
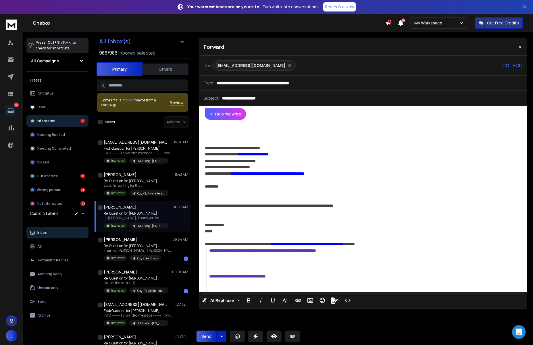
drag, startPoint x: 212, startPoint y: 149, endPoint x: 210, endPoint y: 146, distance: 3.5
click at [211, 150] on p "**********" at bounding box center [359, 148] width 308 height 6
click at [205, 127] on div at bounding box center [363, 129] width 316 height 6
click at [205, 316] on button "Send" at bounding box center [206, 336] width 20 height 11
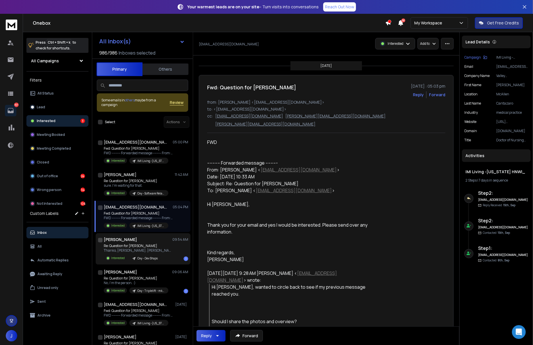
click at [142, 247] on p "Re: Question for [PERSON_NAME]" at bounding box center [138, 246] width 69 height 5
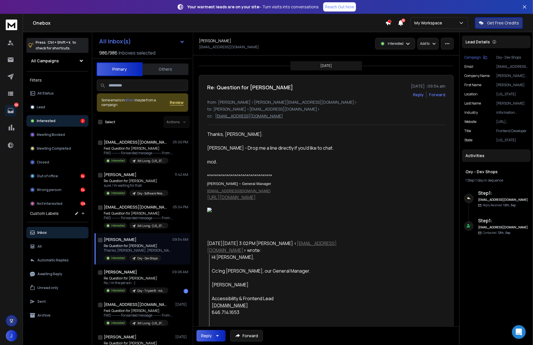
click at [502, 130] on p "Frontend Developer" at bounding box center [512, 131] width 32 height 5
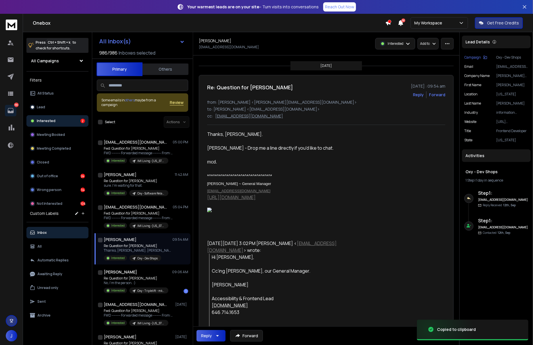
click at [386, 228] on div "Re: Question for [PERSON_NAME] [DATE] : 09:54 am Reply Forward from: [PERSON_NA…" at bounding box center [326, 277] width 238 height 389
click at [153, 284] on p "No, I'm the person. :)" at bounding box center [136, 283] width 65 height 5
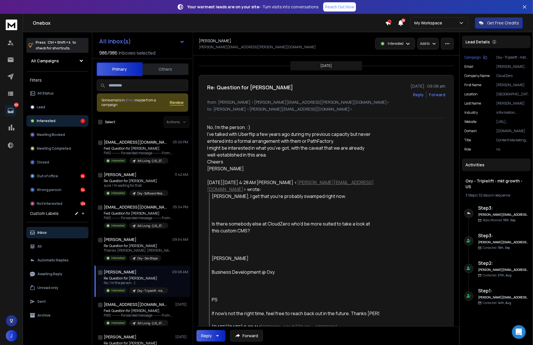
click at [510, 140] on p "Content Marketing Manager" at bounding box center [512, 140] width 32 height 5
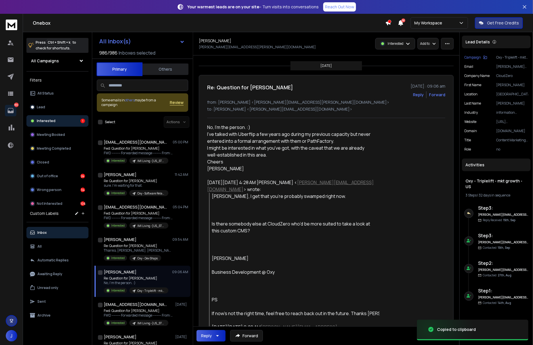
click at [377, 261] on div "No, I'm the person. :) I've talked with Uberflip a few years ago during my prev…" at bounding box center [293, 295] width 172 height 342
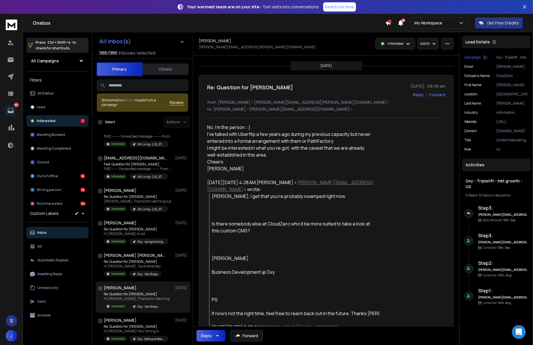
scroll to position [1433, 0]
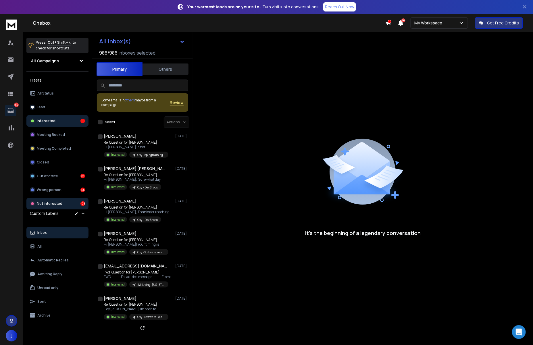
click at [62, 200] on button "Not Interested 106" at bounding box center [57, 203] width 62 height 11
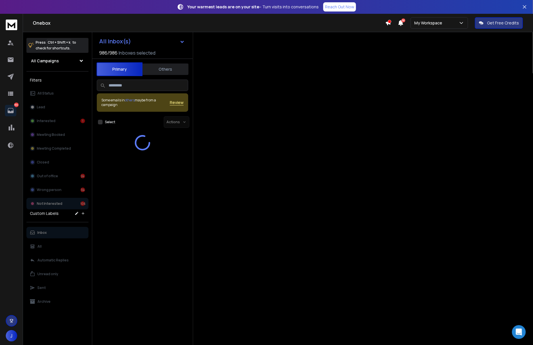
scroll to position [0, 0]
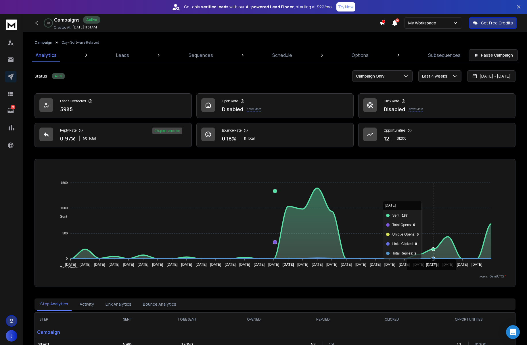
click at [433, 196] on foreignobject "Sent Total Opens Unique Opens Links Clicked Total Replies" at bounding box center [275, 217] width 438 height 101
